Goal: Navigation & Orientation: Find specific page/section

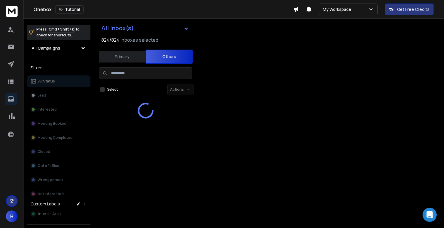
click at [163, 59] on button "Others" at bounding box center [169, 57] width 47 height 14
click at [127, 60] on button "Primary" at bounding box center [122, 56] width 47 height 13
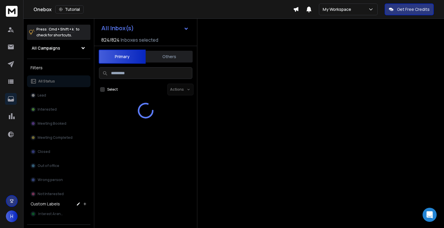
click at [127, 60] on button "Primary" at bounding box center [122, 57] width 47 height 14
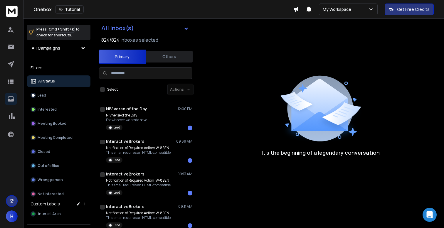
click at [156, 68] on input at bounding box center [145, 73] width 93 height 12
click at [156, 60] on button "Others" at bounding box center [169, 56] width 47 height 13
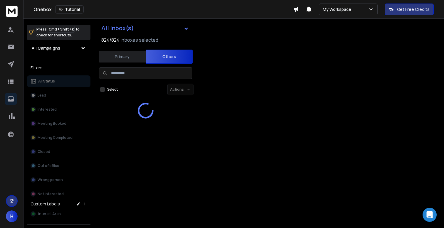
drag, startPoint x: 156, startPoint y: 60, endPoint x: 126, endPoint y: 57, distance: 30.1
click at [156, 60] on button "Others" at bounding box center [169, 57] width 47 height 14
click at [125, 56] on button "Primary" at bounding box center [122, 56] width 47 height 13
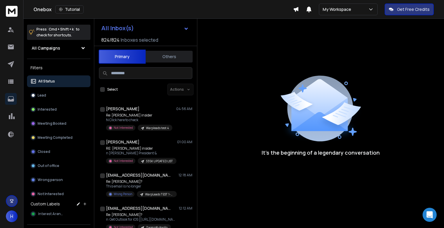
click at [171, 63] on div "Primary Others Select Actions [PERSON_NAME] 04:56 AM Re: [PERSON_NAME] insider …" at bounding box center [145, 160] width 103 height 219
click at [171, 56] on button "Others" at bounding box center [169, 56] width 47 height 13
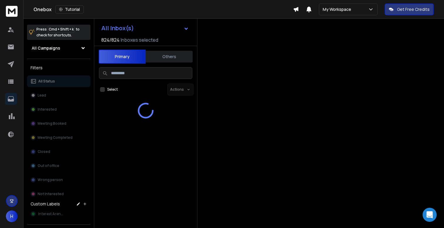
click at [138, 58] on button "Primary" at bounding box center [122, 57] width 47 height 14
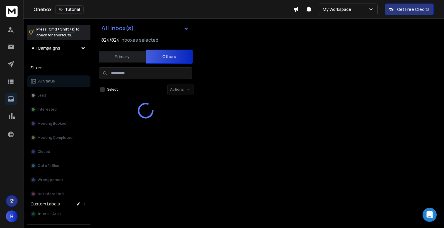
click at [156, 54] on button "Others" at bounding box center [169, 57] width 47 height 14
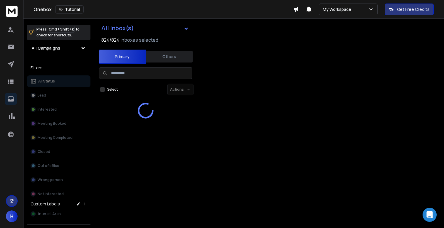
click at [126, 54] on button "Primary" at bounding box center [122, 57] width 47 height 14
